Goal: Communication & Community: Answer question/provide support

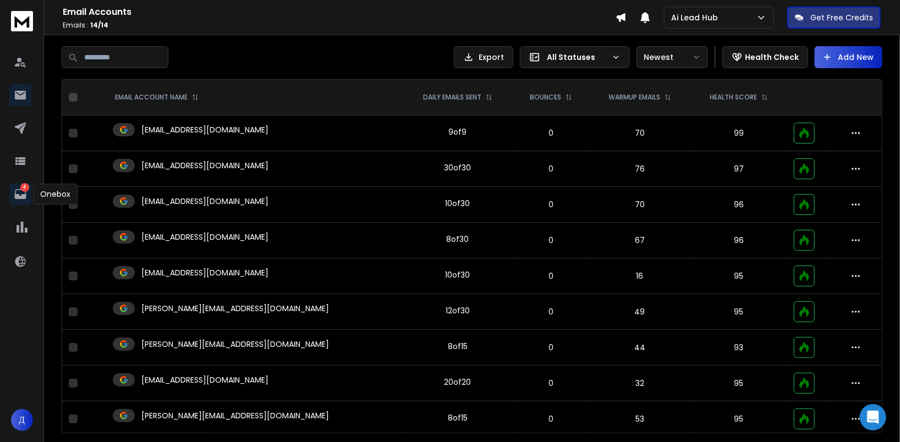
click at [10, 195] on link "4" at bounding box center [20, 194] width 22 height 22
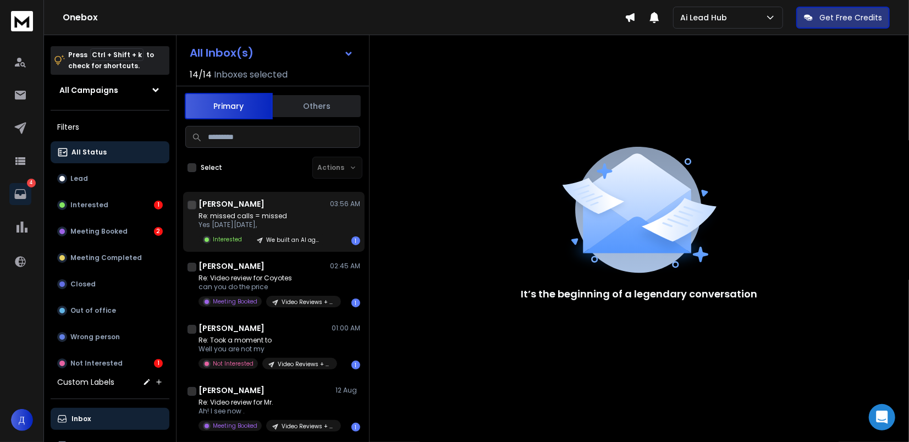
click at [301, 209] on div "[PERSON_NAME] 03:56 AM" at bounding box center [280, 204] width 162 height 11
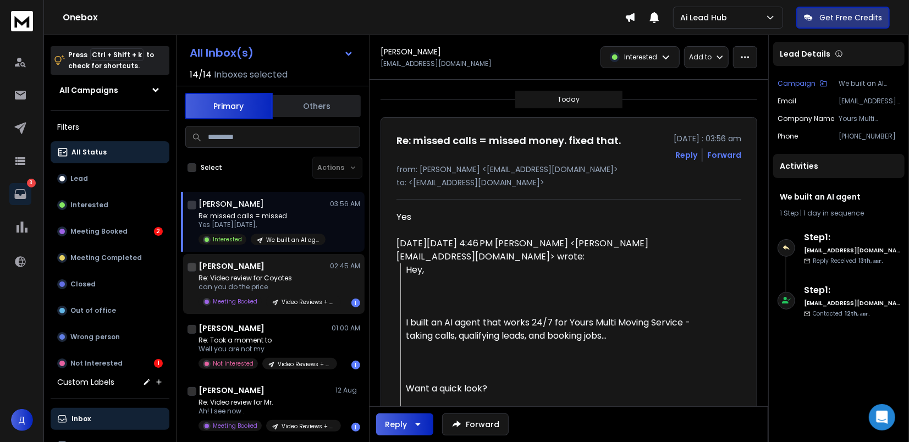
click at [272, 278] on p "Re: Video review for Coyotes" at bounding box center [265, 278] width 132 height 9
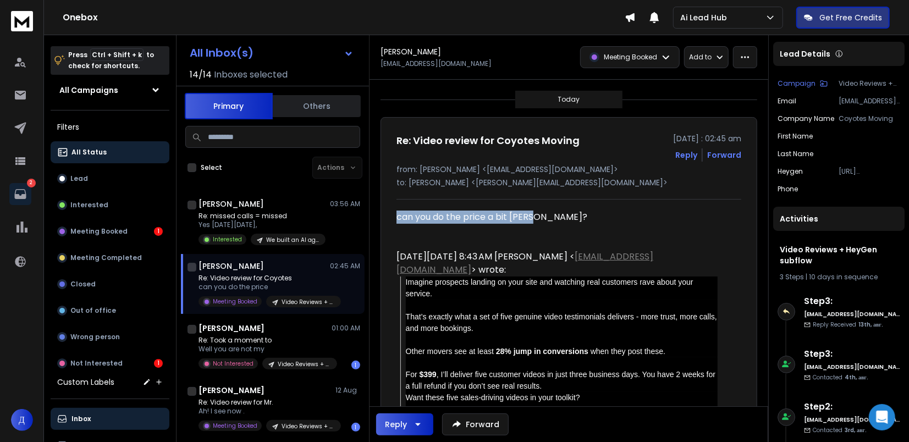
drag, startPoint x: 559, startPoint y: 208, endPoint x: 397, endPoint y: 216, distance: 161.9
click at [409, 217] on div "can you do the price a bit [PERSON_NAME]?" at bounding box center [557, 224] width 321 height 26
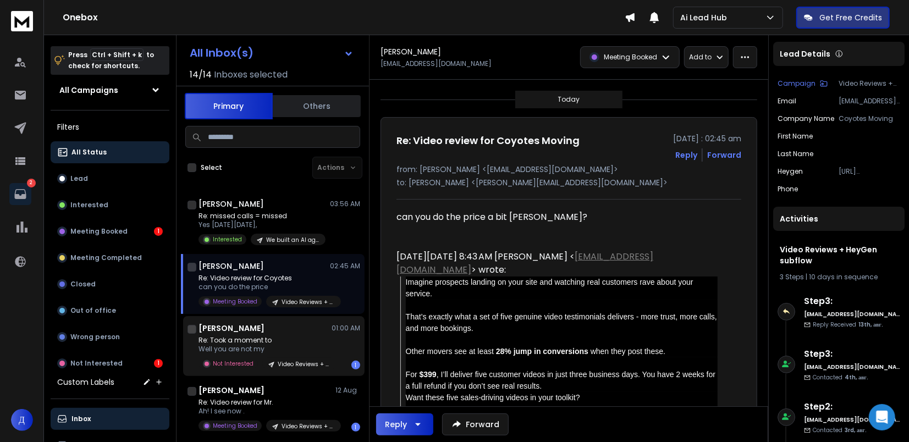
click at [283, 334] on div "[PERSON_NAME] 01:00 AM Re: Took a moment to Well you are not my Not Interested …" at bounding box center [280, 346] width 162 height 47
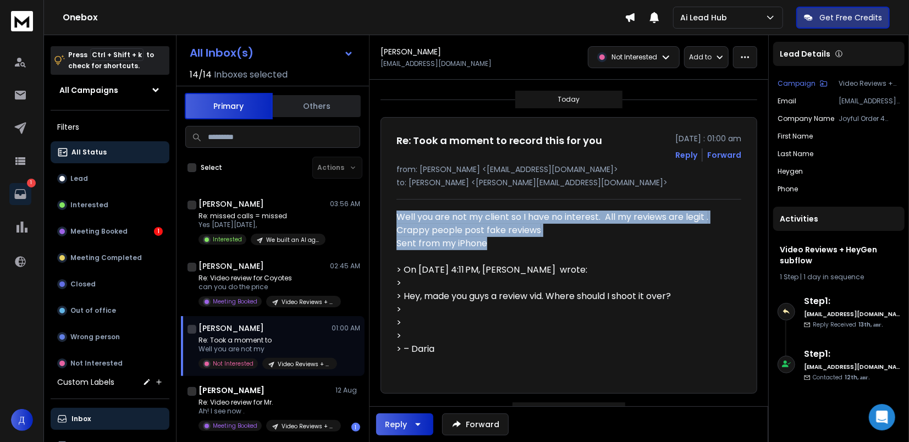
drag, startPoint x: 515, startPoint y: 249, endPoint x: 391, endPoint y: 217, distance: 127.7
click at [391, 217] on div "Re: Took a moment to record this for you [DATE] : 01:00 am Reply Forward from: …" at bounding box center [569, 255] width 377 height 277
click at [721, 224] on div "Well you are not my client so I have no interest. All my reviews are legit . Cr…" at bounding box center [562, 294] width 330 height 167
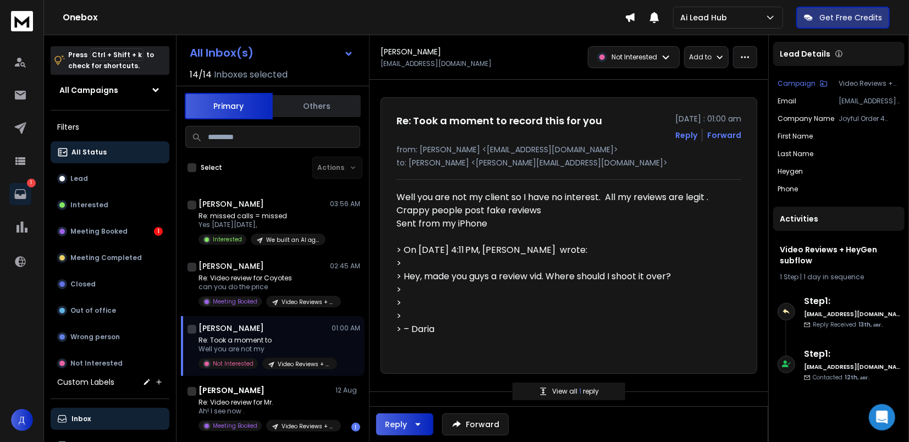
scroll to position [39, 0]
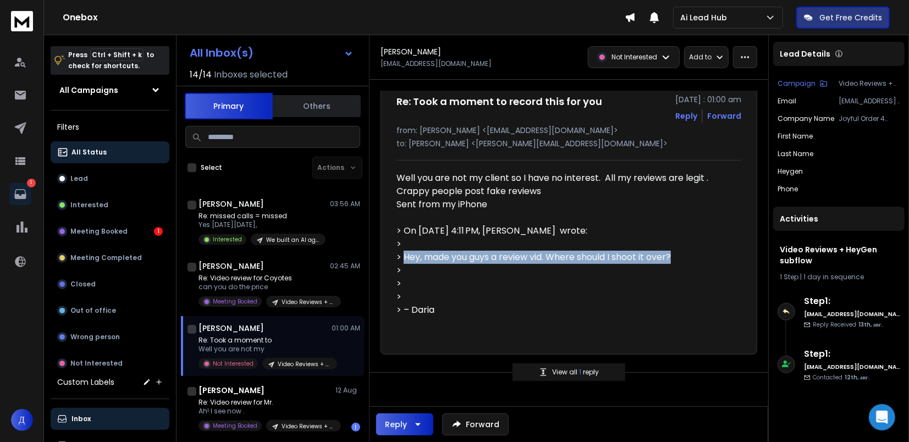
drag, startPoint x: 405, startPoint y: 260, endPoint x: 695, endPoint y: 251, distance: 290.1
click at [695, 251] on div "Well you are not my client so I have no interest. All my reviews are legit . Cr…" at bounding box center [562, 255] width 330 height 167
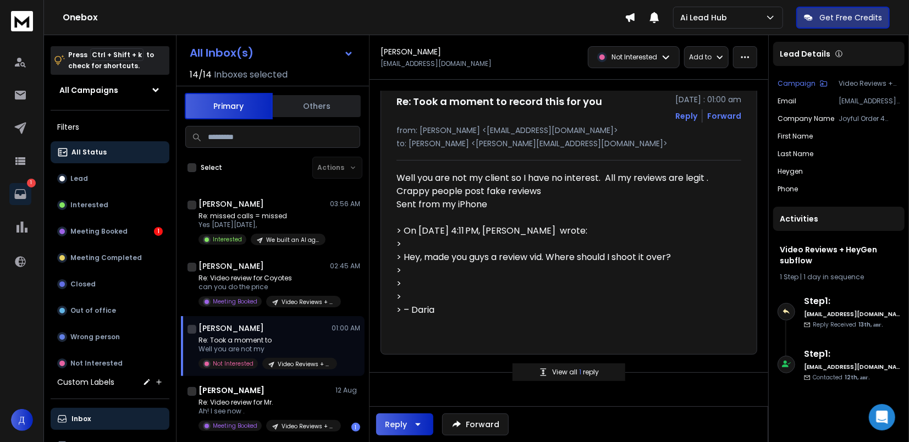
click at [577, 267] on div "Well you are not my client so I have no interest. All my reviews are legit . Cr…" at bounding box center [562, 255] width 330 height 167
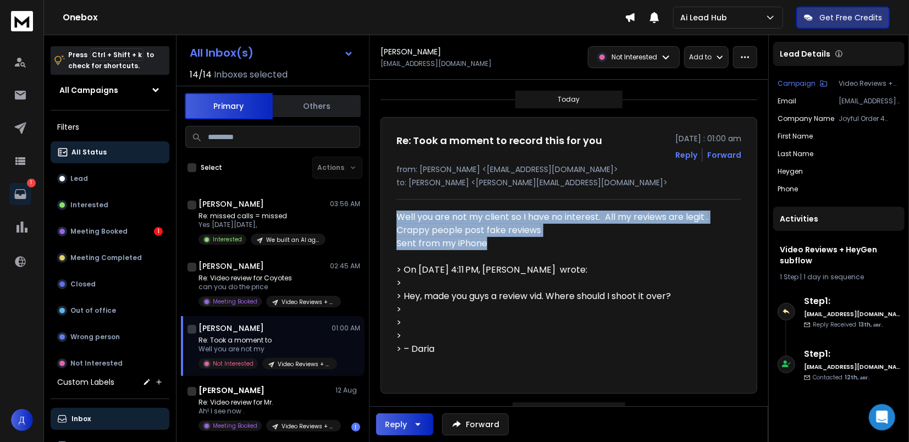
drag, startPoint x: 495, startPoint y: 246, endPoint x: 393, endPoint y: 222, distance: 104.5
click at [393, 222] on div "Re: Took a moment to record this for you [DATE] : 01:00 am Reply Forward from: …" at bounding box center [569, 255] width 377 height 277
click at [442, 235] on div "Well you are not my client so I have no interest. All my reviews are legit . Cr…" at bounding box center [562, 294] width 330 height 167
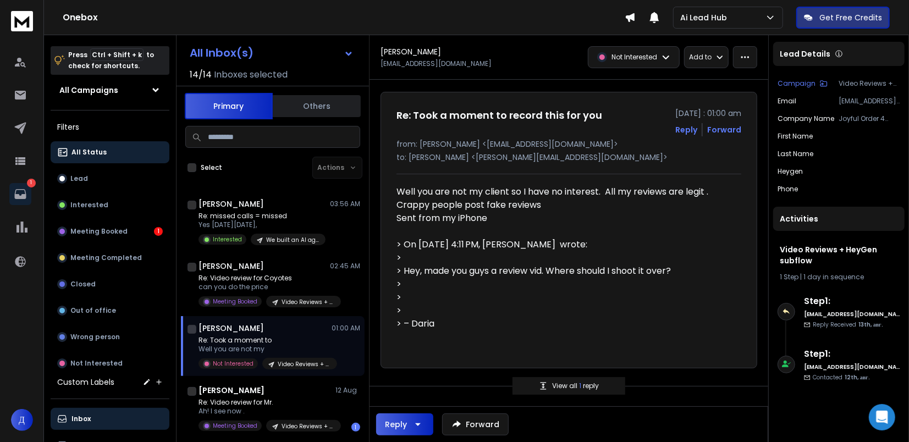
scroll to position [39, 0]
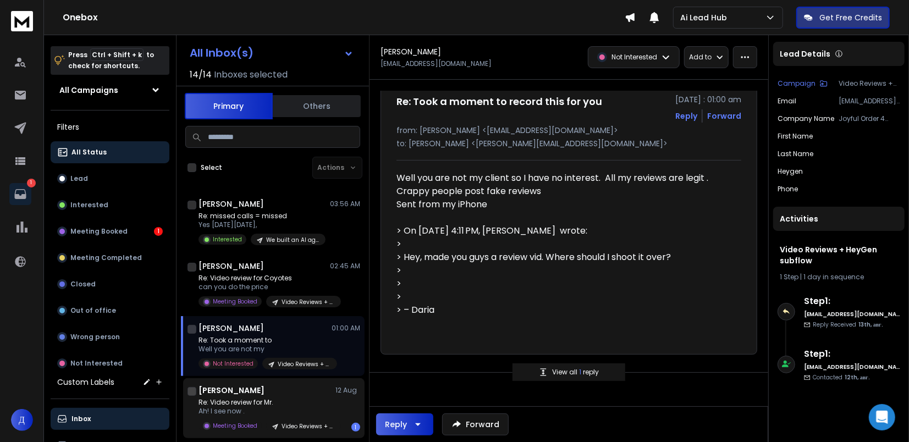
click at [267, 392] on div "[PERSON_NAME] [DATE]" at bounding box center [280, 390] width 162 height 11
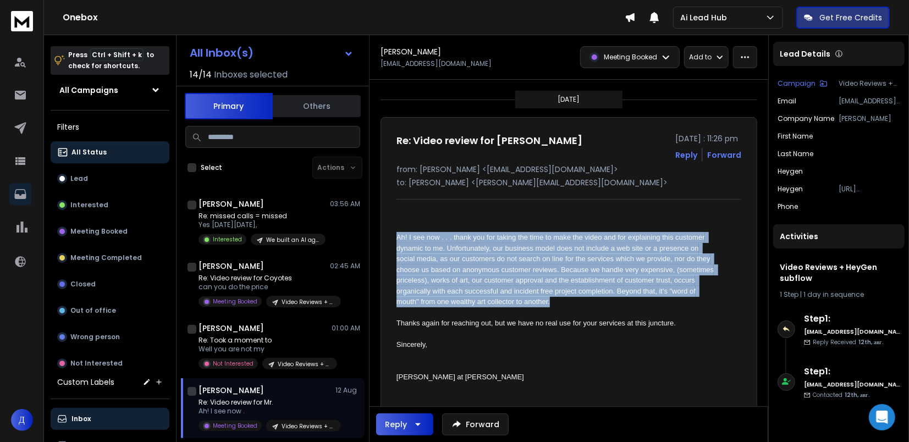
drag, startPoint x: 567, startPoint y: 300, endPoint x: 397, endPoint y: 235, distance: 181.3
click at [397, 235] on div "Ah! I see now . . . thank you for taking the time to make the video and for exp…" at bounding box center [557, 269] width 321 height 75
click at [422, 265] on div "Ah! I see now . . . thank you for taking the time to make the video and for exp…" at bounding box center [557, 269] width 321 height 75
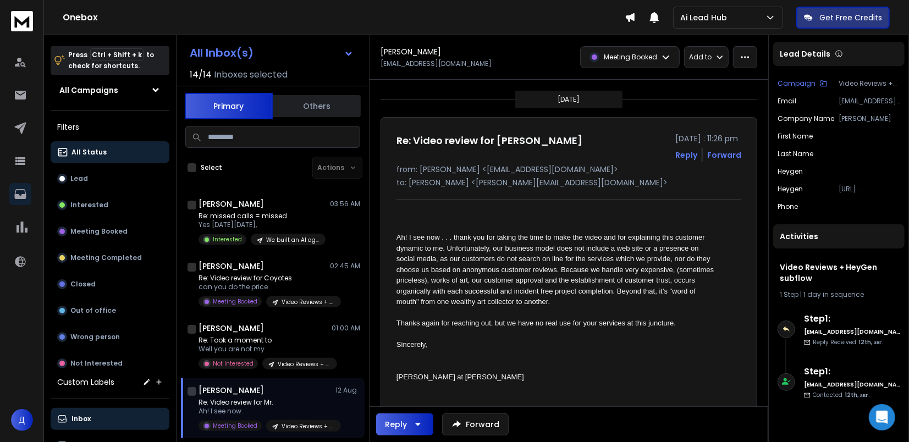
scroll to position [0, 0]
click at [388, 426] on div "Reply" at bounding box center [396, 424] width 22 height 11
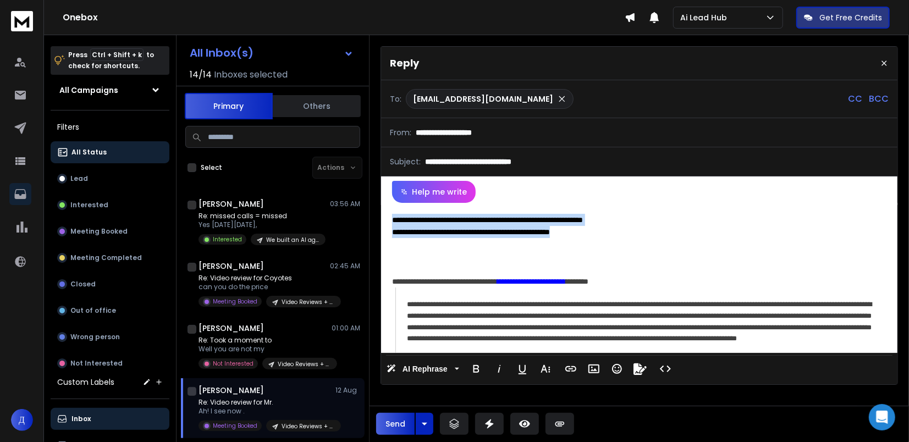
drag, startPoint x: 595, startPoint y: 229, endPoint x: 392, endPoint y: 222, distance: 203.2
click at [392, 222] on div "**********" at bounding box center [639, 278] width 517 height 150
click at [394, 225] on div "**********" at bounding box center [633, 220] width 482 height 12
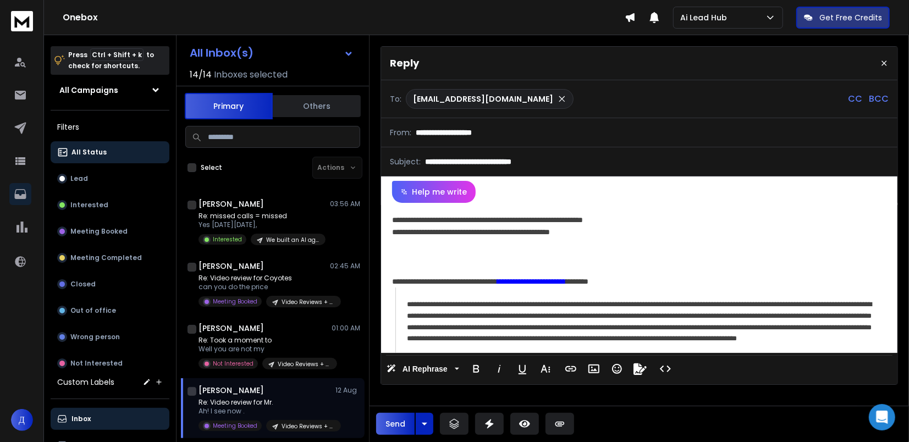
click at [398, 419] on button "Send" at bounding box center [395, 424] width 39 height 22
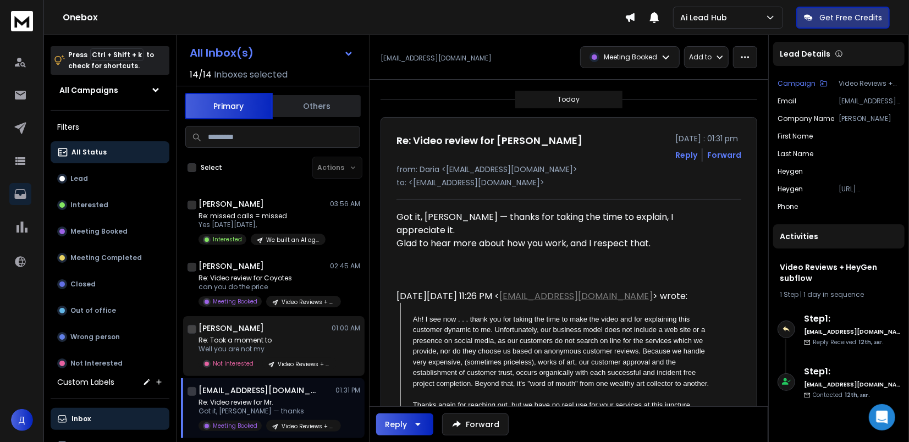
click at [301, 333] on div "[PERSON_NAME] 01:00 AM" at bounding box center [280, 328] width 162 height 11
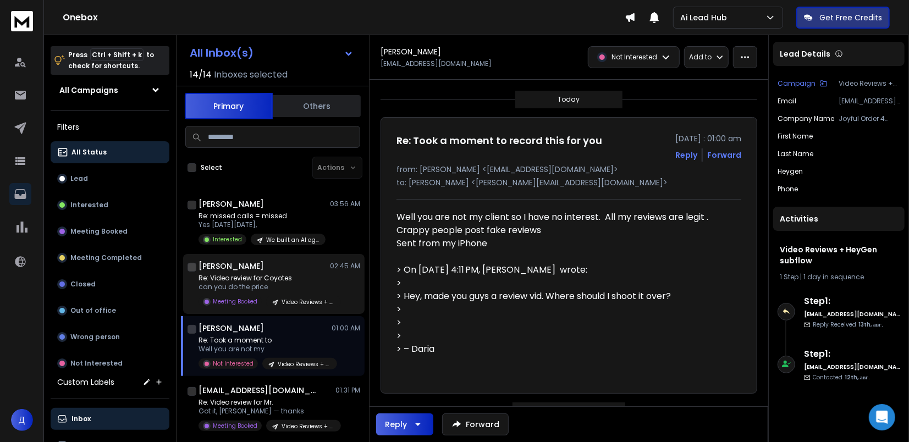
click at [293, 276] on p "Re: Video review for Coyotes" at bounding box center [265, 278] width 132 height 9
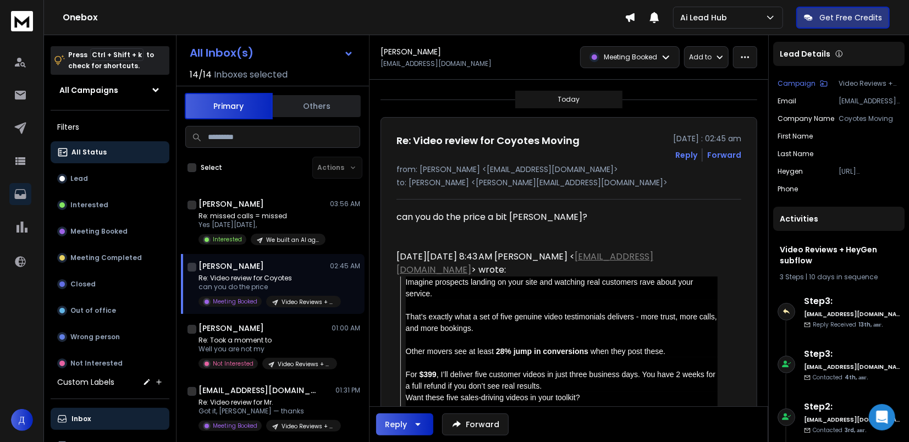
click at [394, 426] on div "Reply" at bounding box center [396, 424] width 22 height 11
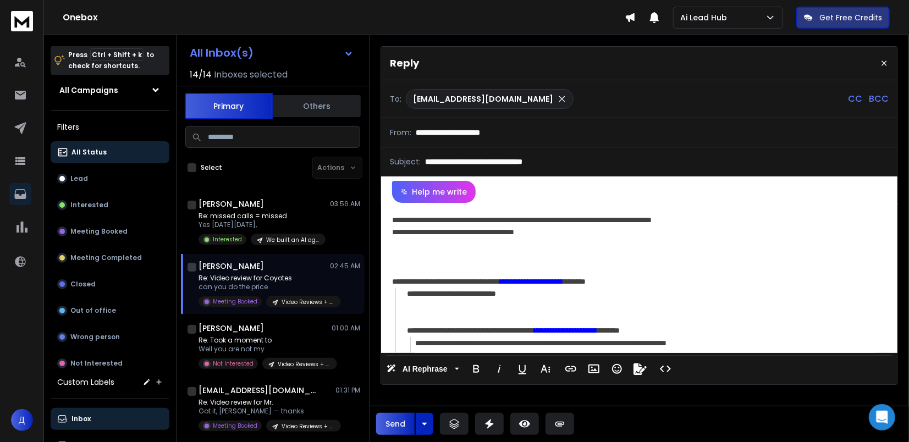
click at [391, 424] on button "Send" at bounding box center [395, 424] width 39 height 22
